Goal: Communication & Community: Answer question/provide support

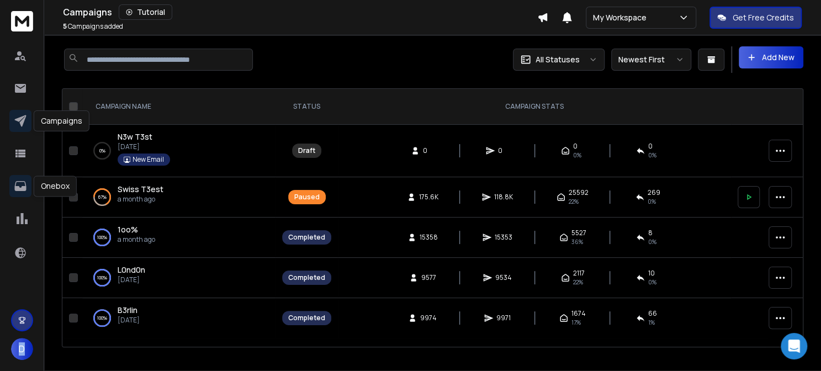
click at [23, 188] on icon at bounding box center [20, 186] width 12 height 10
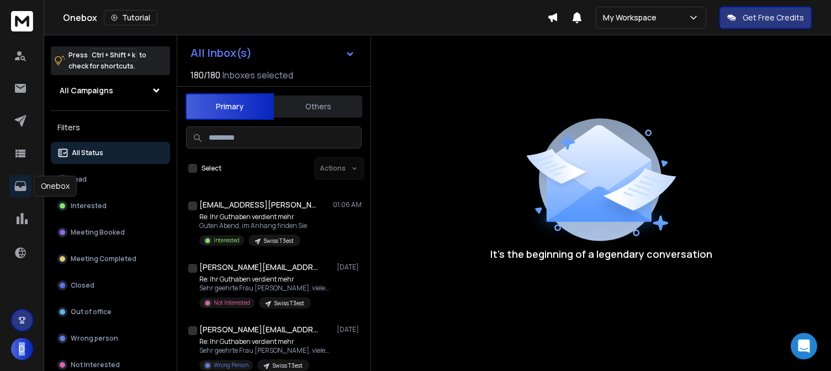
click at [312, 105] on button "Others" at bounding box center [318, 106] width 88 height 24
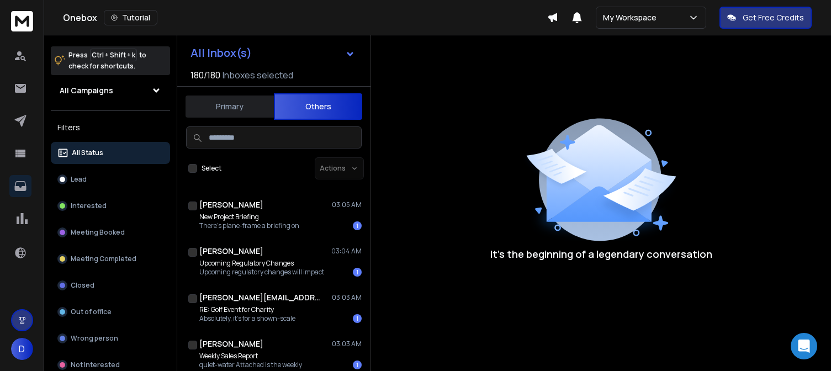
click at [243, 135] on input at bounding box center [274, 137] width 176 height 22
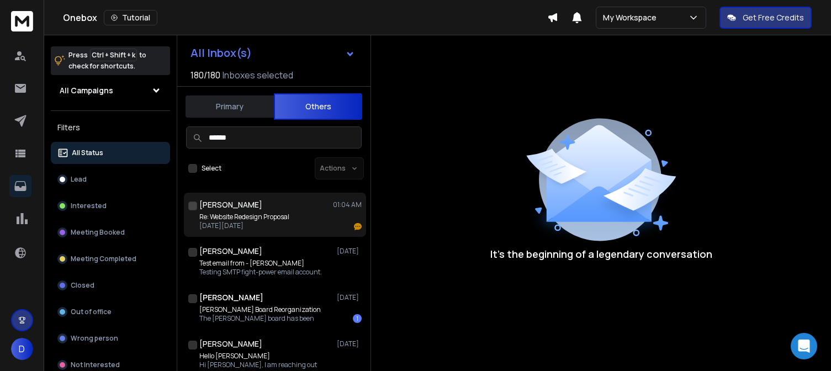
type input "*****"
click at [268, 224] on p "On Wed, Oct 8, 2025" at bounding box center [244, 225] width 90 height 9
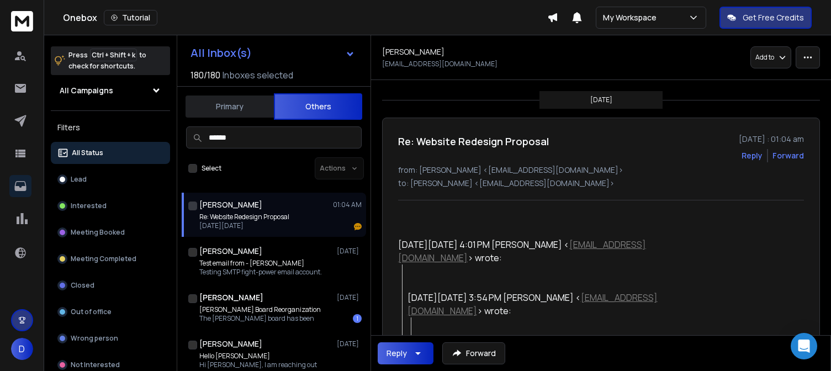
click at [388, 358] on div "Reply" at bounding box center [396, 353] width 20 height 11
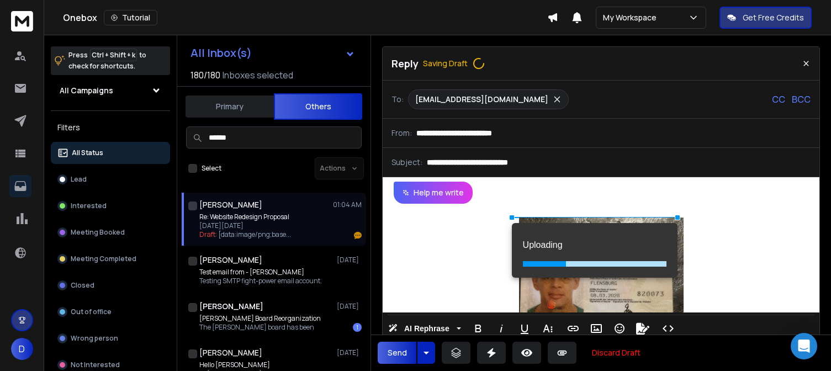
click at [425, 249] on div at bounding box center [601, 271] width 415 height 106
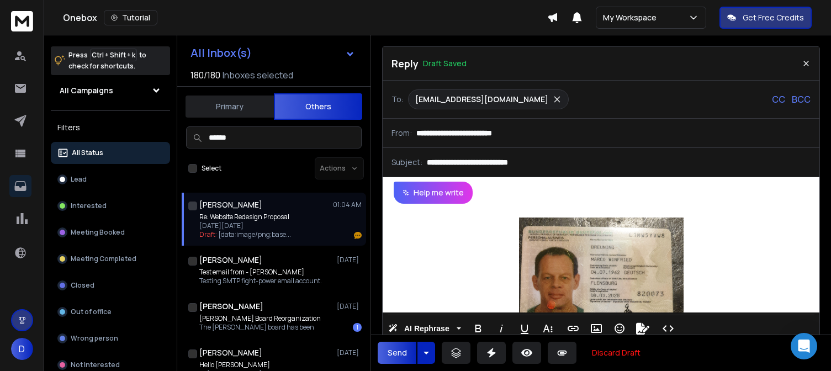
click at [402, 358] on button "Send" at bounding box center [397, 353] width 39 height 22
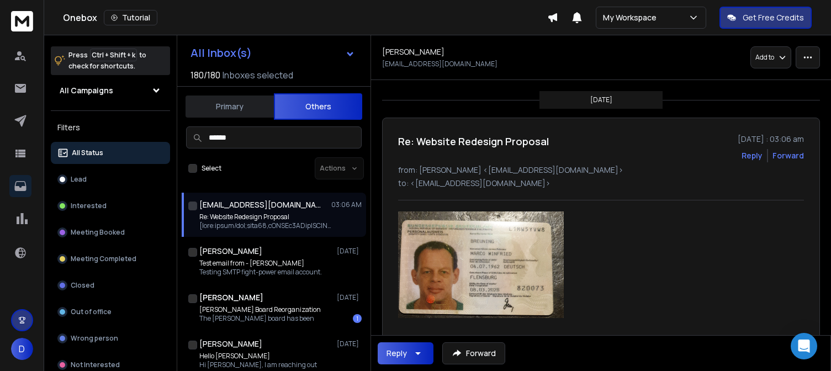
click at [610, 324] on div at bounding box center [559, 324] width 322 height 13
click at [386, 361] on button "Reply" at bounding box center [406, 353] width 56 height 22
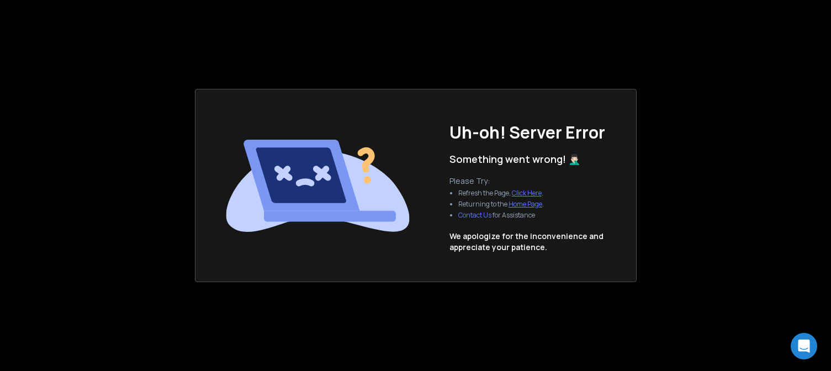
click at [522, 193] on link "Click Here" at bounding box center [527, 192] width 30 height 9
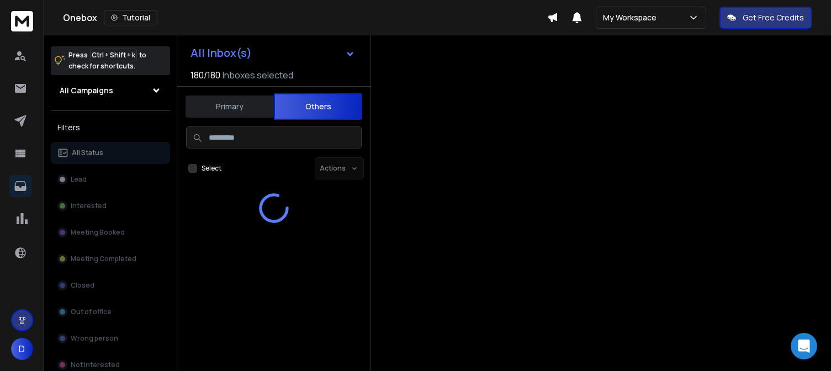
click at [290, 102] on button "Others" at bounding box center [318, 106] width 88 height 27
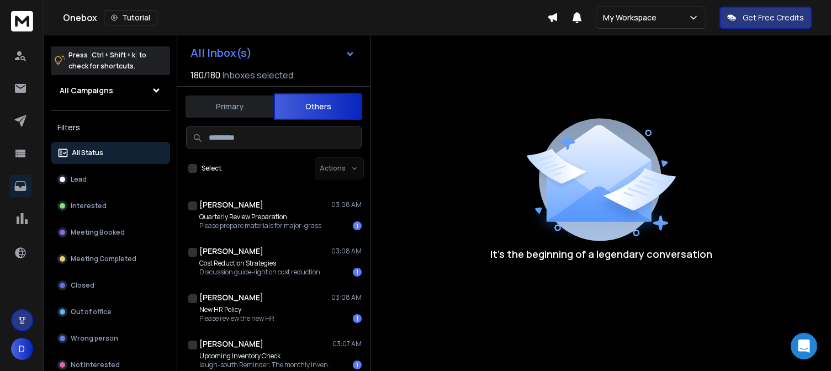
click at [250, 138] on input at bounding box center [274, 137] width 176 height 22
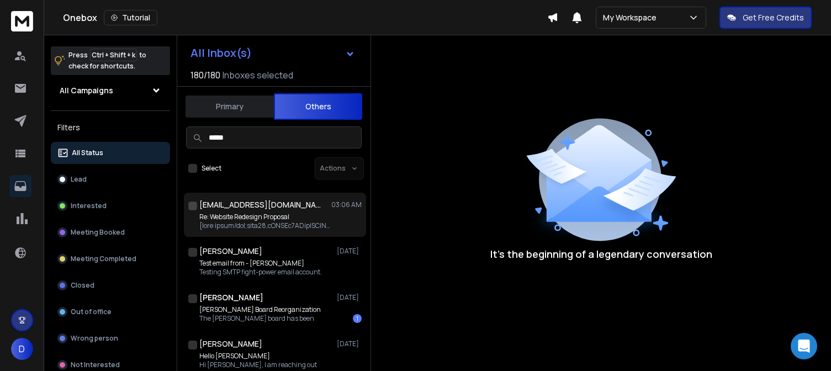
type input "*****"
click at [235, 219] on p "Re: Website Redesign Proposal" at bounding box center [265, 217] width 133 height 9
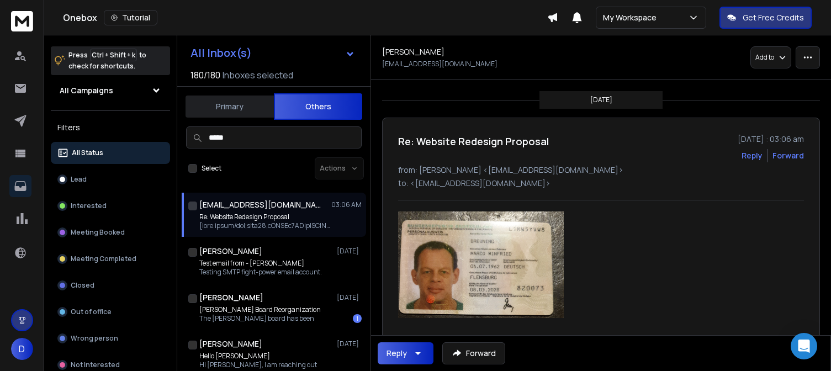
click at [390, 352] on div "Reply" at bounding box center [396, 353] width 20 height 11
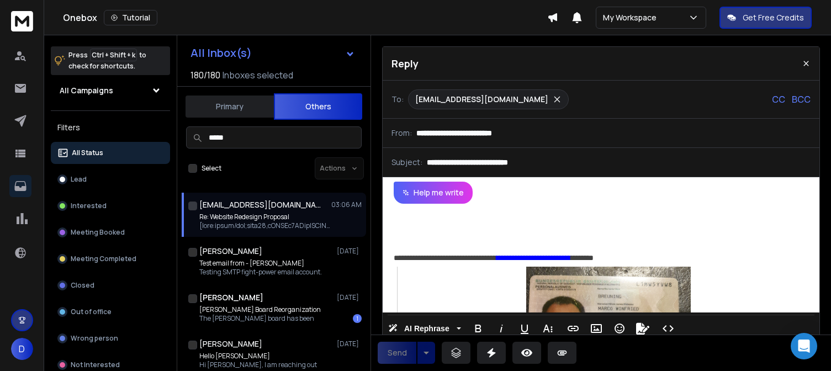
click at [553, 352] on button at bounding box center [562, 353] width 29 height 22
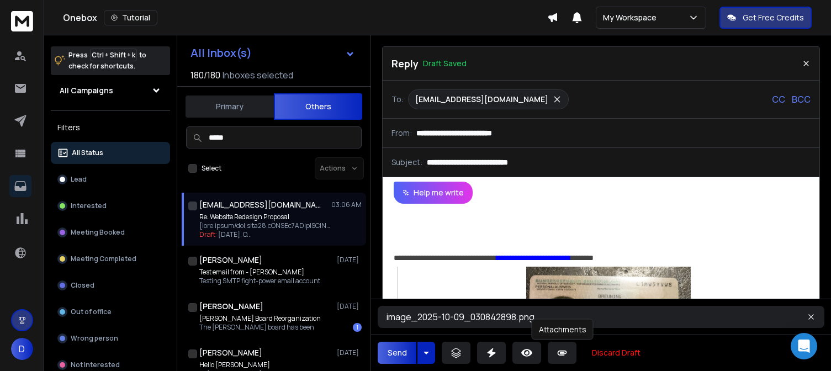
click at [407, 348] on button "Send" at bounding box center [397, 353] width 39 height 22
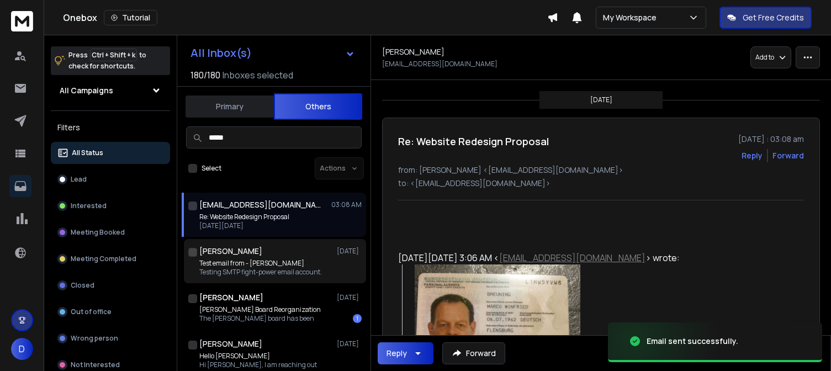
click at [155, 274] on button "Closed" at bounding box center [110, 285] width 119 height 22
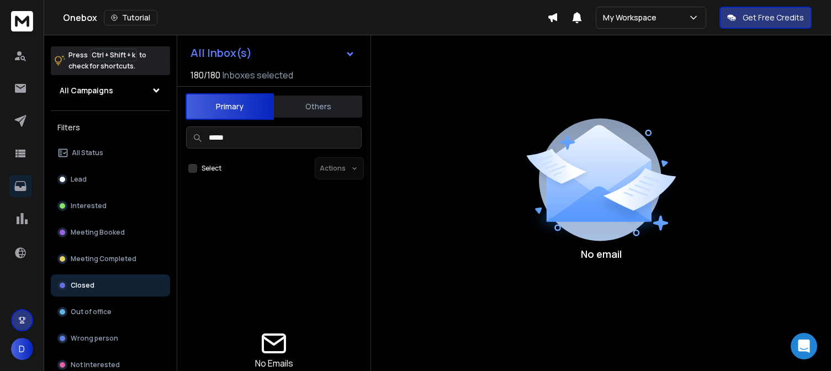
click at [305, 97] on button "Others" at bounding box center [318, 106] width 88 height 24
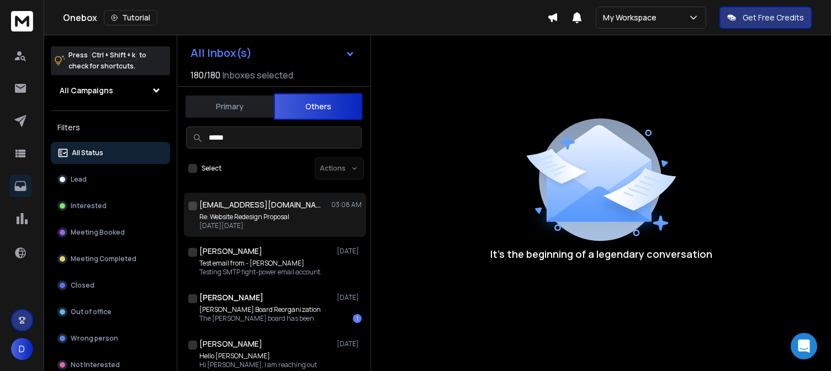
click at [278, 210] on h1 "[EMAIL_ADDRESS][DOMAIN_NAME]" at bounding box center [259, 204] width 121 height 11
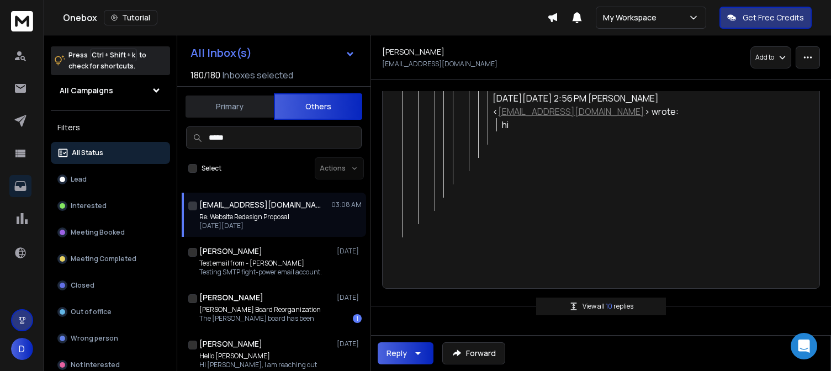
scroll to position [708, 0]
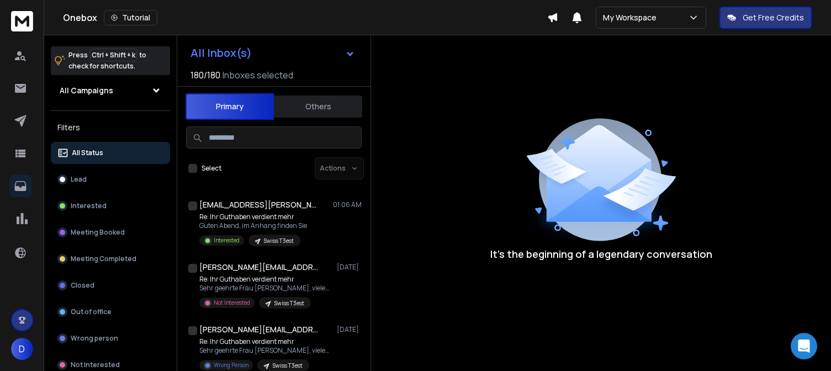
click at [323, 90] on div "All Inbox(s) 180 / 180 Inboxes selected Primary Others Select Actions [EMAIL_AD…" at bounding box center [273, 220] width 193 height 371
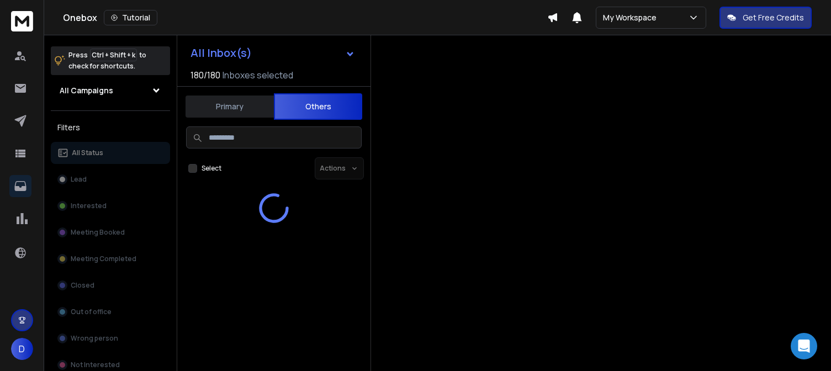
click at [325, 109] on button "Others" at bounding box center [318, 106] width 88 height 27
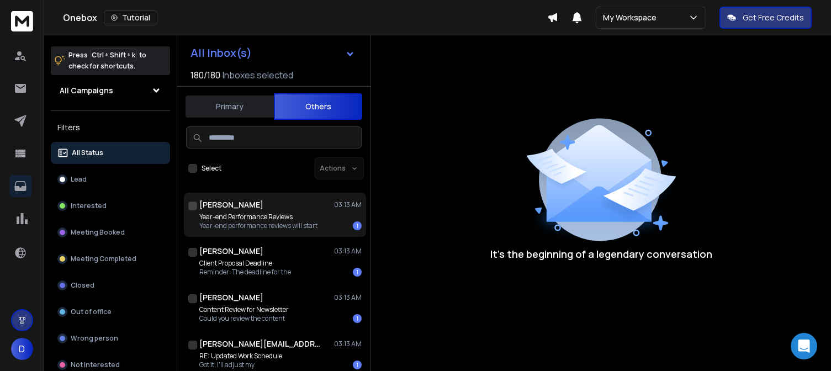
click at [304, 222] on p "Year-end performance reviews will start" at bounding box center [258, 225] width 118 height 9
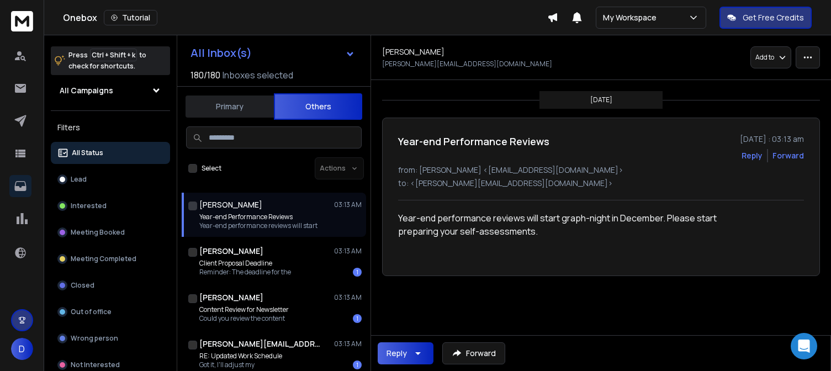
click at [283, 138] on input at bounding box center [274, 137] width 176 height 22
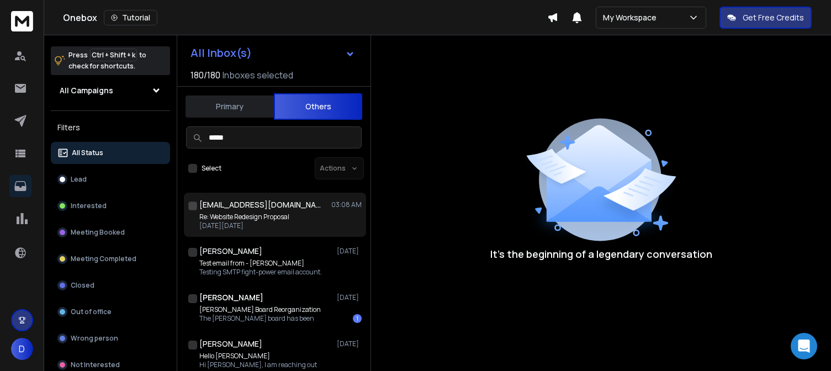
type input "*****"
click at [280, 215] on p "Re: Website Redesign Proposal" at bounding box center [244, 217] width 90 height 9
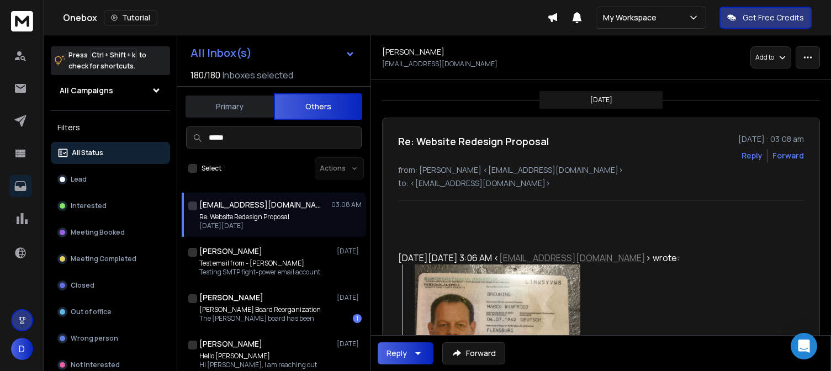
click at [295, 226] on div "Re: Website Redesign Proposal [DATE][DATE]" at bounding box center [280, 222] width 162 height 18
click at [268, 112] on button "Primary" at bounding box center [230, 106] width 88 height 24
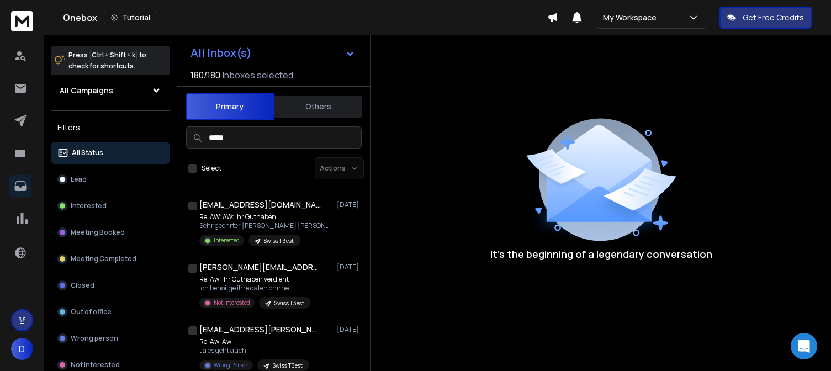
click at [295, 108] on button "Others" at bounding box center [318, 106] width 88 height 24
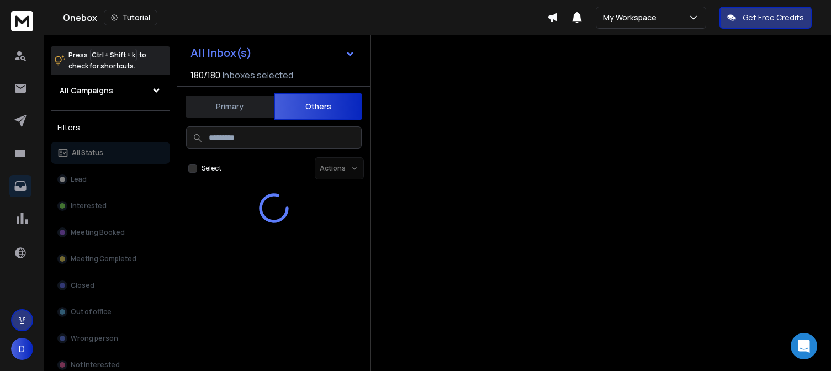
click at [288, 113] on button "Others" at bounding box center [318, 106] width 88 height 27
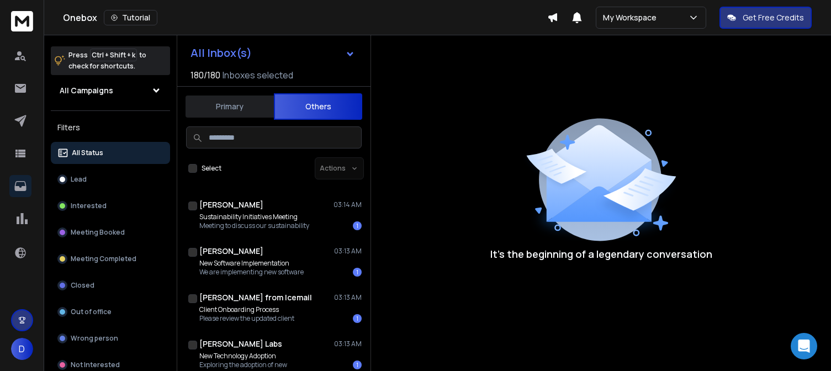
click at [282, 137] on input at bounding box center [274, 137] width 176 height 22
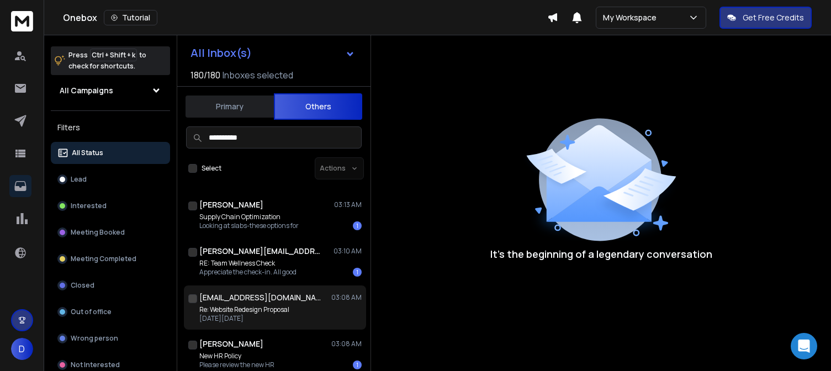
type input "**********"
click at [255, 296] on h1 "[EMAIL_ADDRESS][DOMAIN_NAME]" at bounding box center [259, 297] width 121 height 11
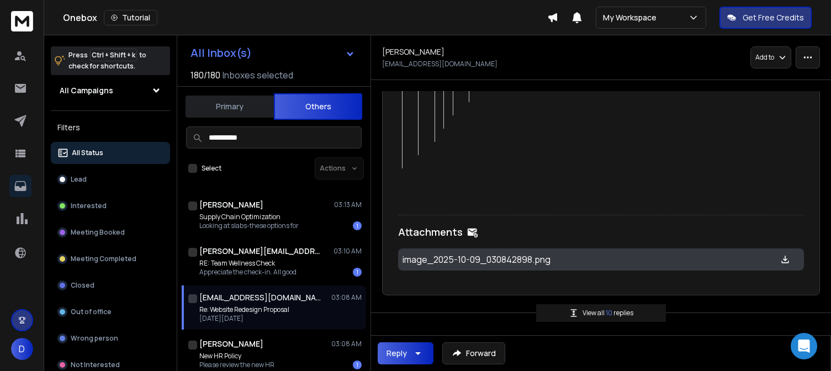
scroll to position [784, 0]
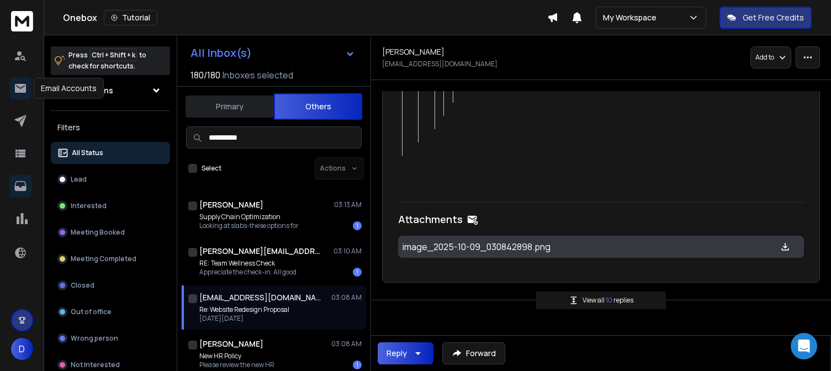
click at [17, 88] on icon at bounding box center [20, 88] width 11 height 9
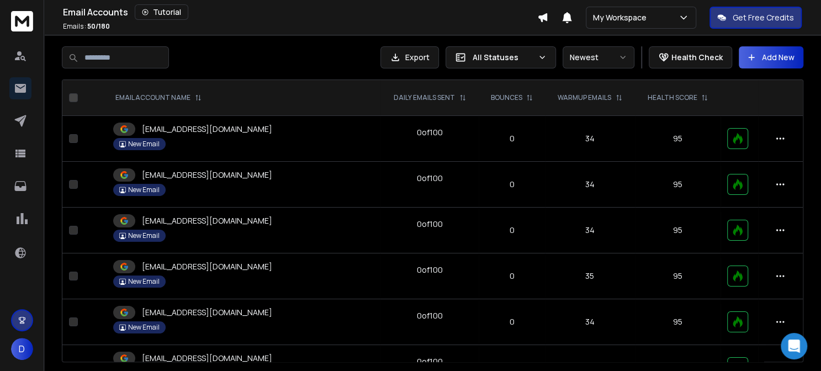
click at [675, 97] on p "HEALTH SCORE" at bounding box center [672, 97] width 50 height 9
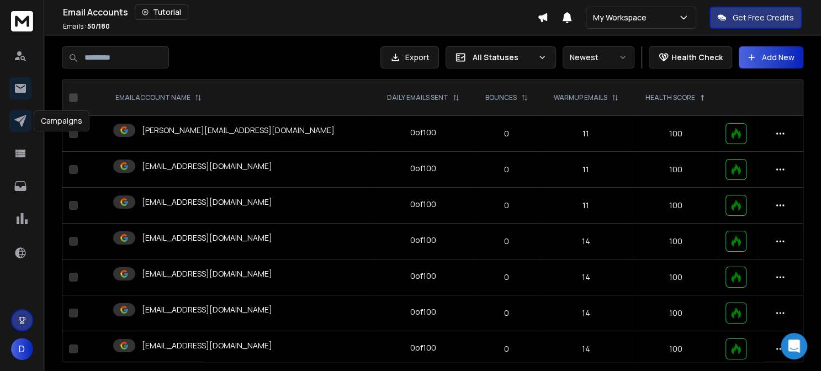
click at [19, 113] on link at bounding box center [20, 121] width 22 height 22
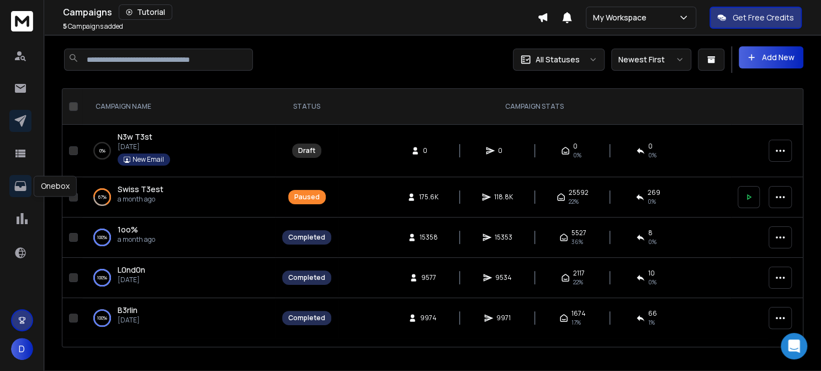
click at [15, 185] on icon at bounding box center [20, 186] width 12 height 10
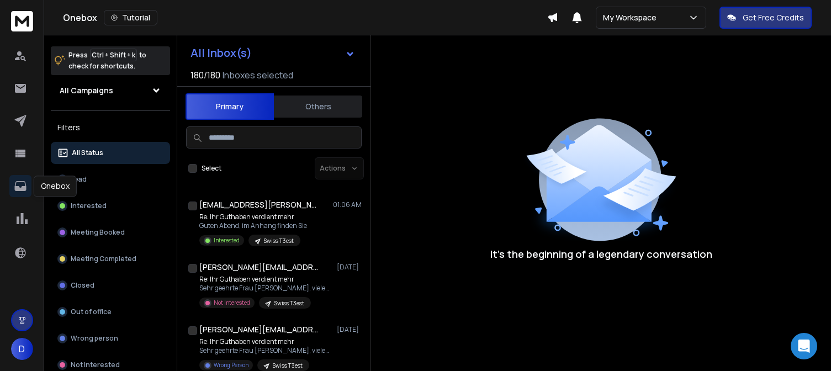
click at [358, 102] on button "Others" at bounding box center [318, 106] width 88 height 24
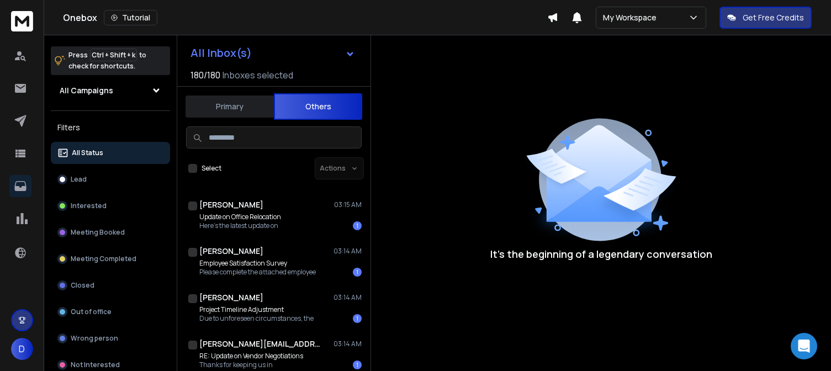
click at [262, 139] on input at bounding box center [274, 137] width 176 height 22
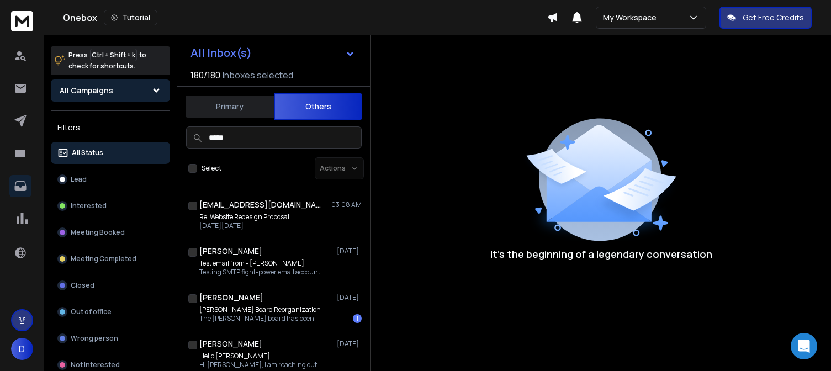
drag, startPoint x: 276, startPoint y: 143, endPoint x: 125, endPoint y: 91, distance: 159.6
click at [126, 91] on div "Press Ctrl + Shift + k to check for shortcuts. All Campaigns All Campaigns Filt…" at bounding box center [437, 220] width 787 height 371
paste input "**********"
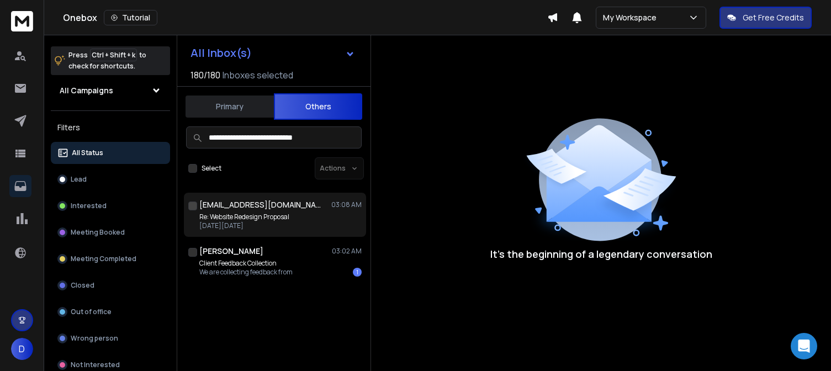
click at [300, 210] on div "davidklein@bitcointechlabs.com 03:08 AM Re: Website Redesign Proposal On Thursd…" at bounding box center [280, 214] width 162 height 31
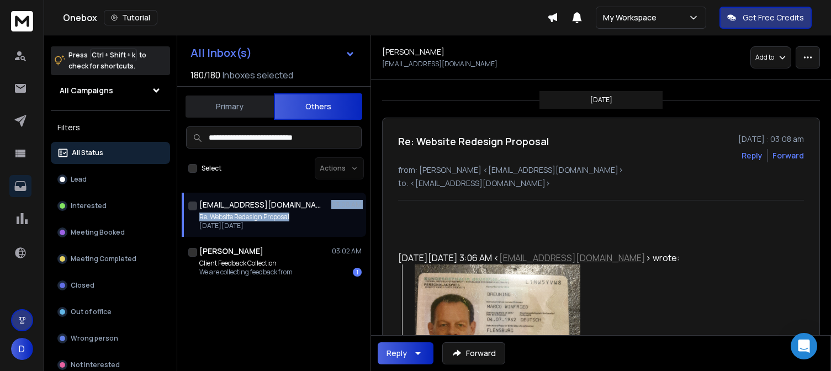
click at [405, 15] on div "Onebox Tutorial" at bounding box center [305, 17] width 484 height 15
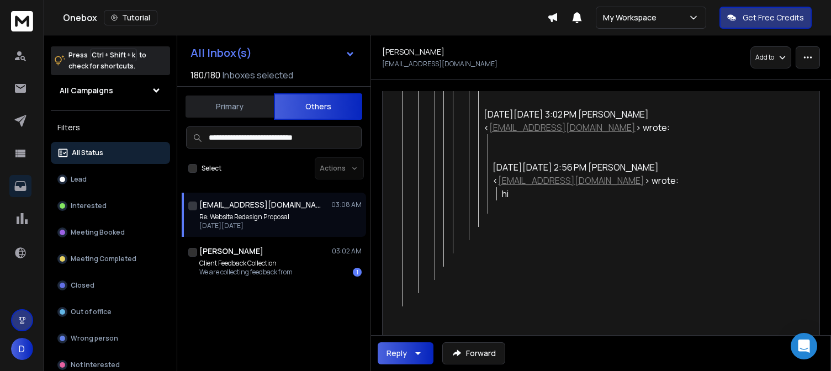
scroll to position [784, 0]
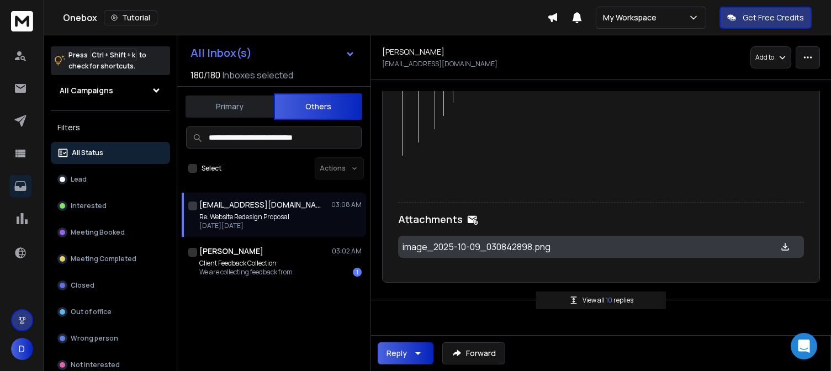
click at [326, 133] on input "**********" at bounding box center [274, 137] width 176 height 22
paste input
type input "**********"
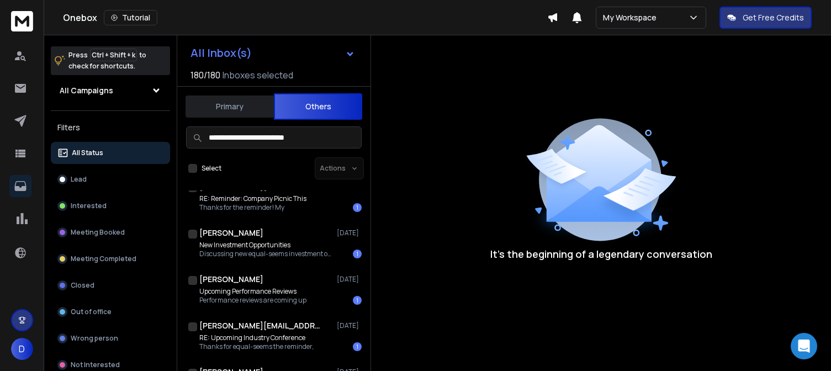
scroll to position [345, 0]
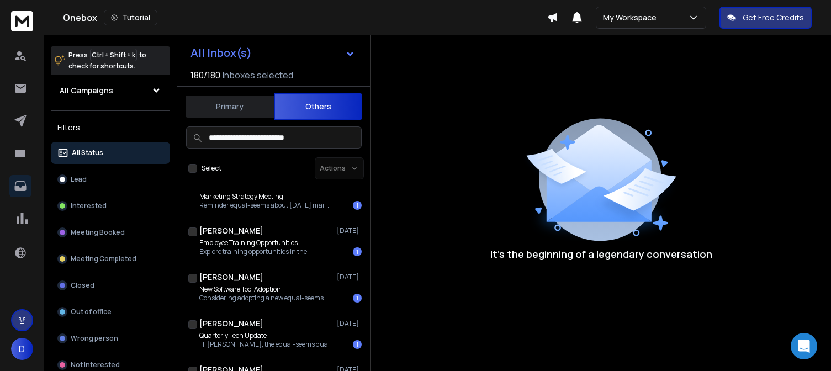
click at [214, 113] on button "Primary" at bounding box center [230, 106] width 88 height 24
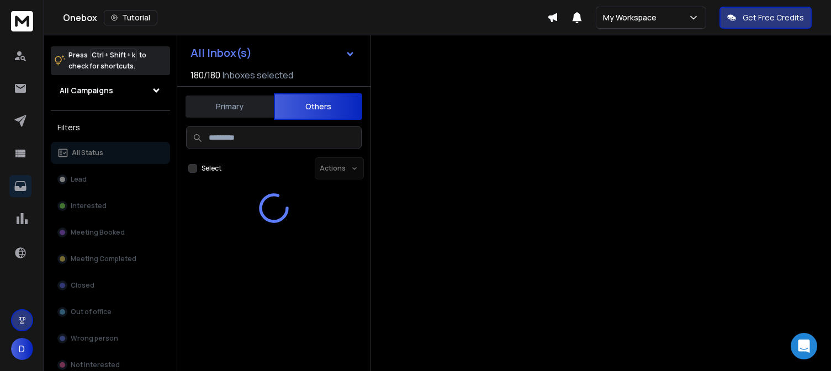
click at [310, 100] on button "Others" at bounding box center [318, 106] width 88 height 27
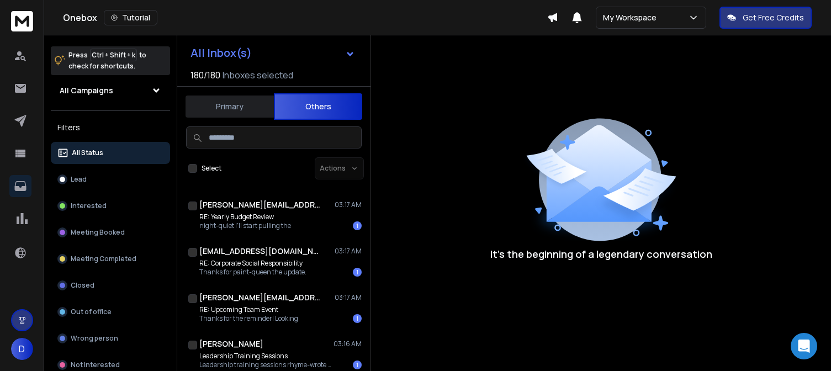
click at [294, 140] on input at bounding box center [274, 137] width 176 height 22
paste input "**********"
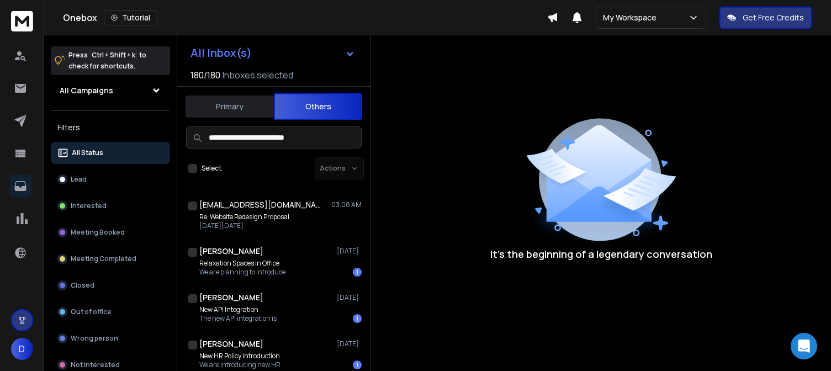
drag, startPoint x: 324, startPoint y: 130, endPoint x: 121, endPoint y: 105, distance: 204.1
click at [127, 105] on div "**********" at bounding box center [437, 220] width 787 height 371
paste input "***"
type input "**********"
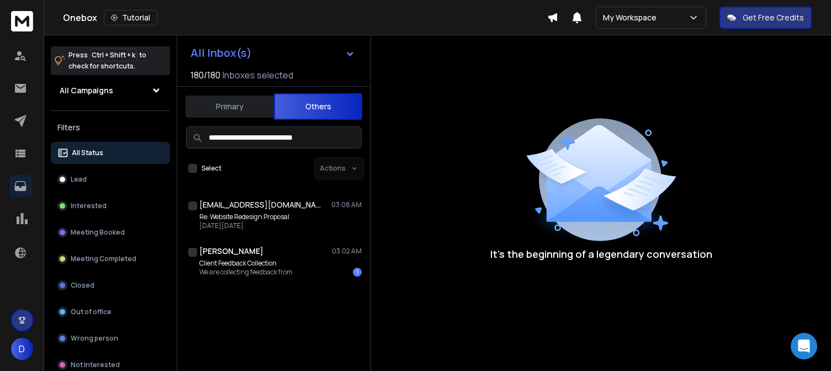
click at [268, 106] on button "Primary" at bounding box center [230, 106] width 88 height 24
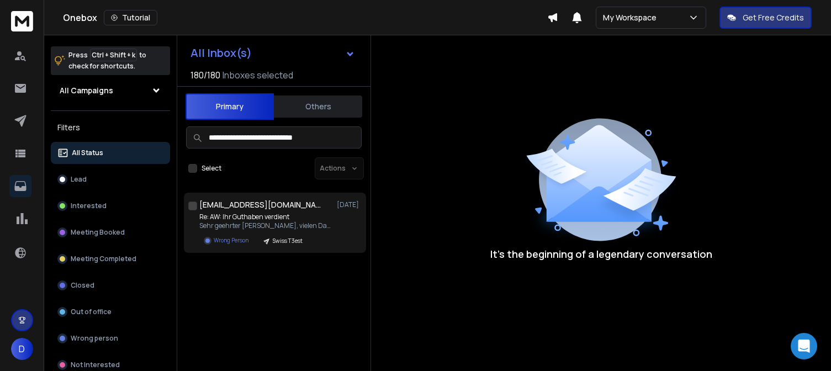
click at [304, 211] on div "gwilhelm@lohnsteuerhilfe.net 30 Sep Re: AW: Ihr Guthaben verdient Sehr geehrter…" at bounding box center [280, 222] width 162 height 47
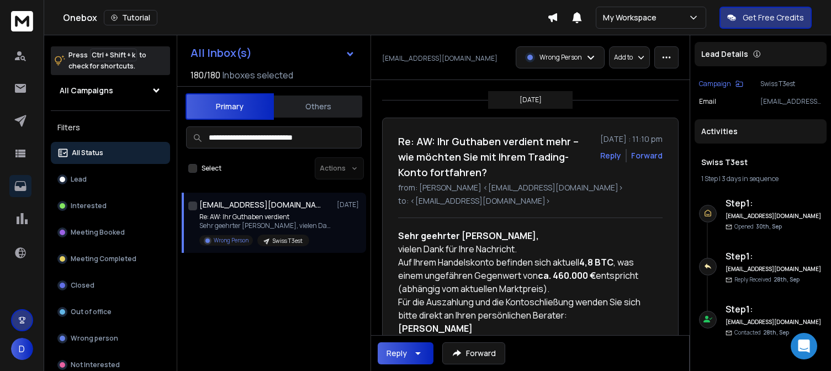
scroll to position [137, 0]
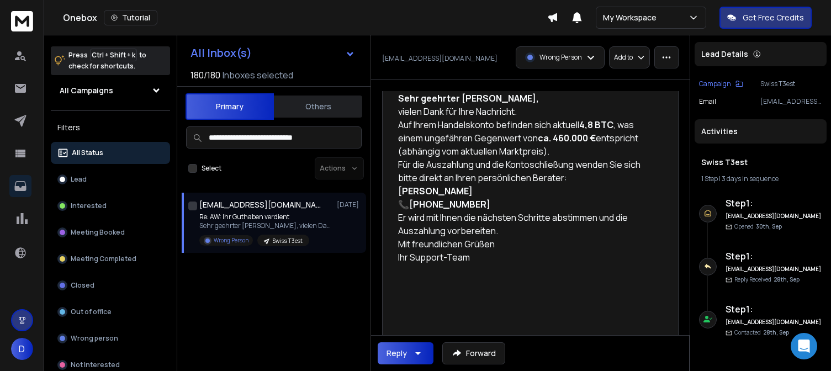
click at [326, 118] on button "Others" at bounding box center [318, 106] width 88 height 24
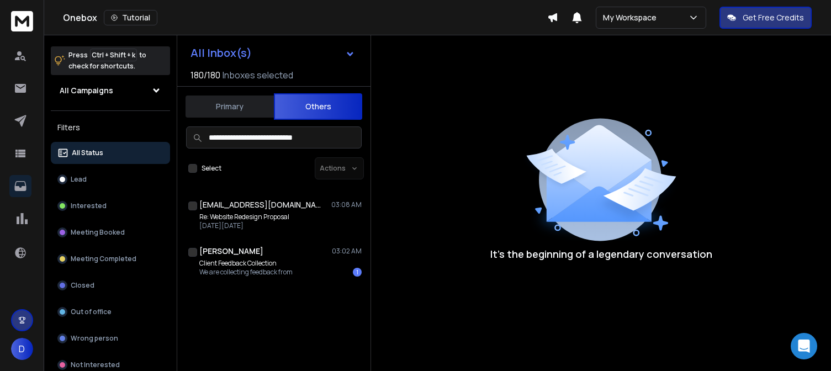
click at [320, 100] on button "Others" at bounding box center [318, 106] width 88 height 27
click at [272, 141] on input "**********" at bounding box center [274, 137] width 176 height 22
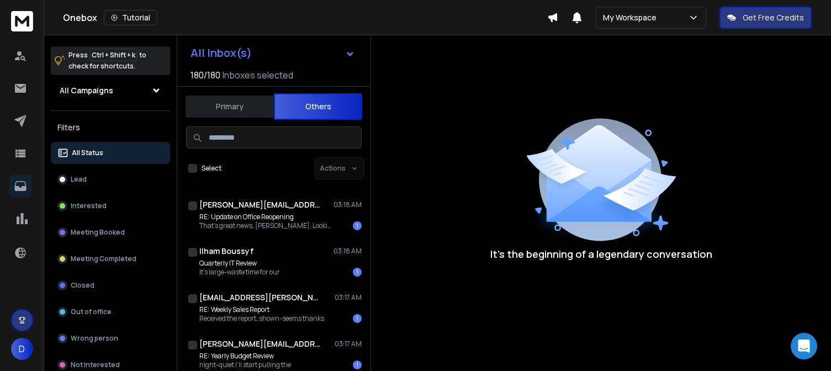
click at [251, 141] on input at bounding box center [274, 137] width 176 height 22
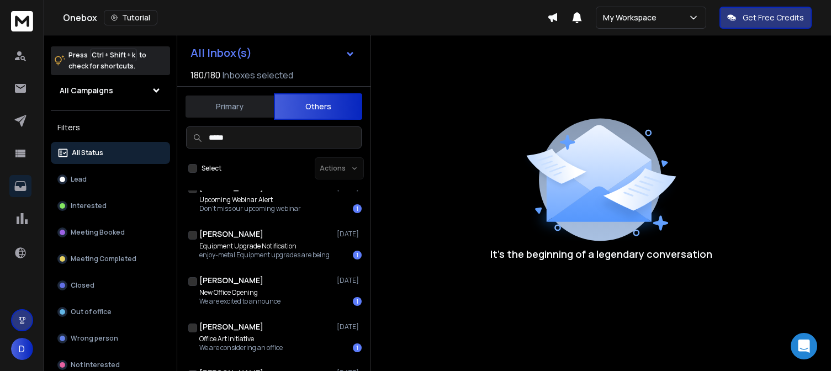
scroll to position [897, 0]
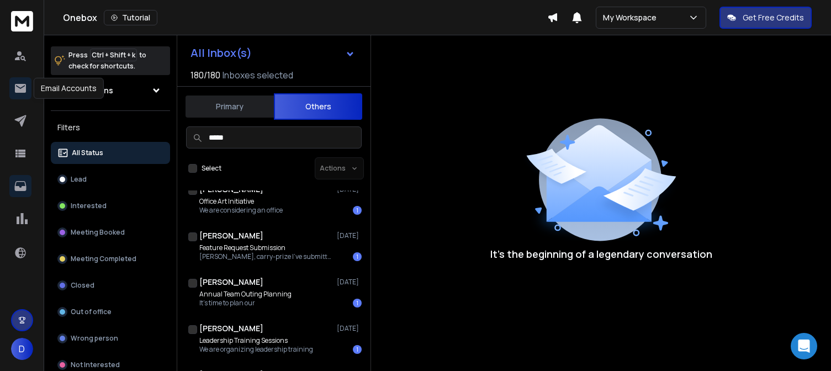
type input "*****"
click at [29, 79] on link at bounding box center [20, 88] width 22 height 22
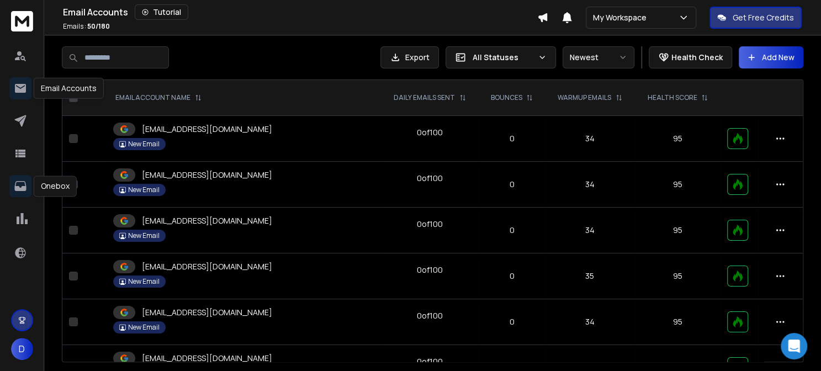
click at [25, 182] on icon at bounding box center [20, 186] width 12 height 10
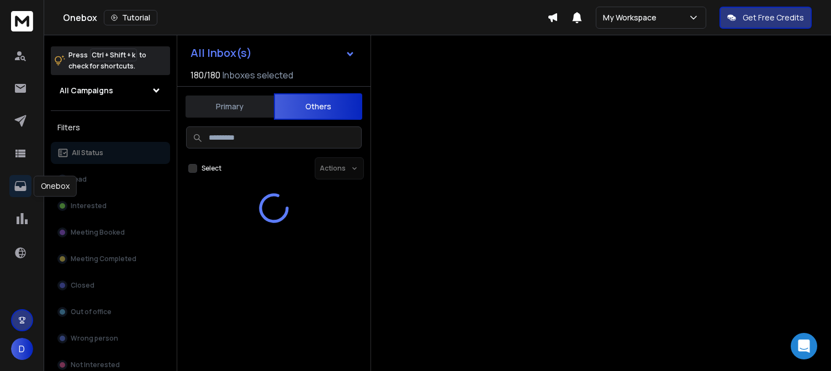
click at [312, 100] on button "Others" at bounding box center [318, 106] width 88 height 27
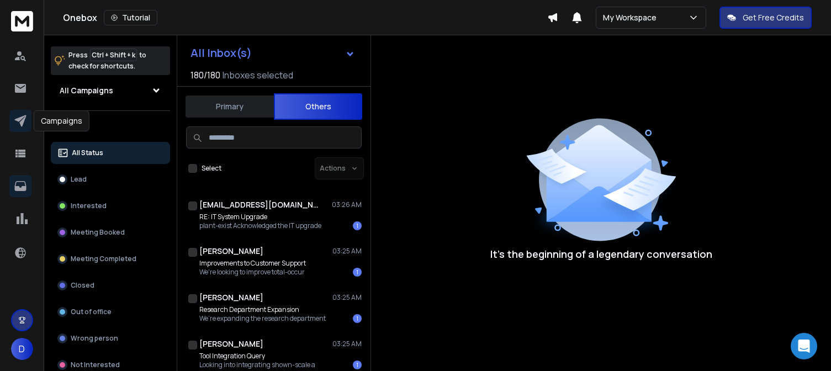
click at [17, 121] on icon at bounding box center [20, 121] width 12 height 12
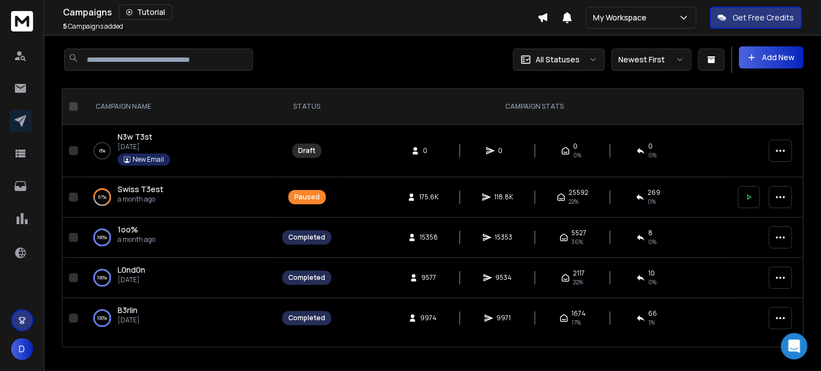
click at [746, 190] on button at bounding box center [749, 197] width 22 height 22
